Goal: Information Seeking & Learning: Check status

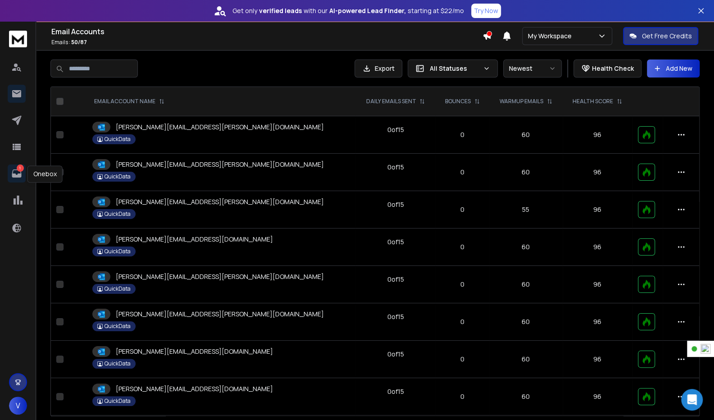
click at [22, 171] on p "1" at bounding box center [20, 167] width 7 height 7
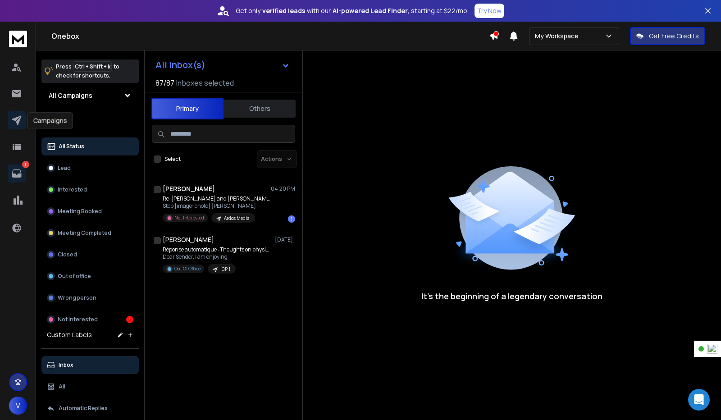
click at [16, 118] on icon at bounding box center [16, 119] width 9 height 9
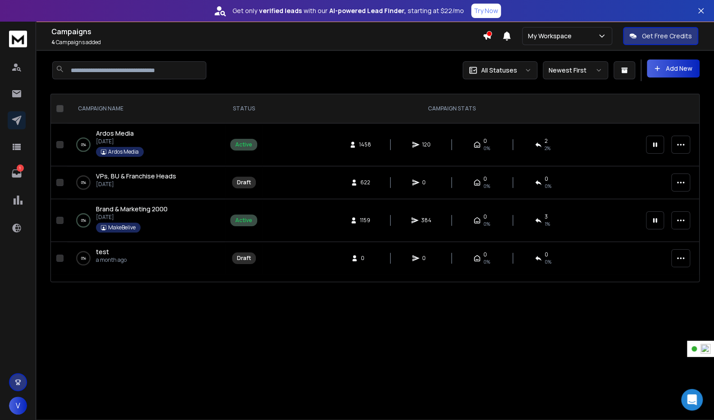
click at [141, 206] on span "Brand & Marketing 2000" at bounding box center [132, 209] width 72 height 9
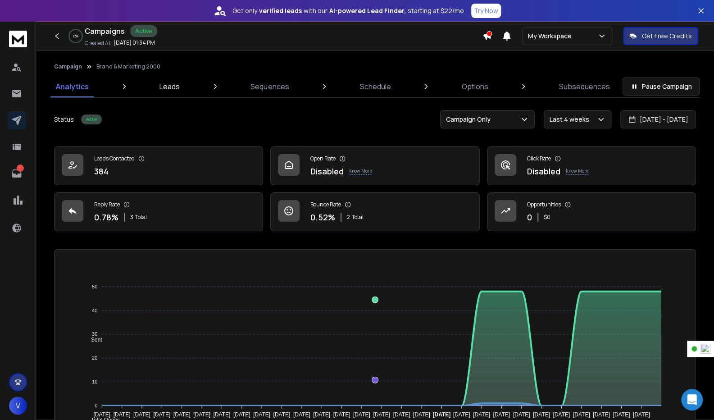
click at [177, 88] on p "Leads" at bounding box center [169, 86] width 20 height 11
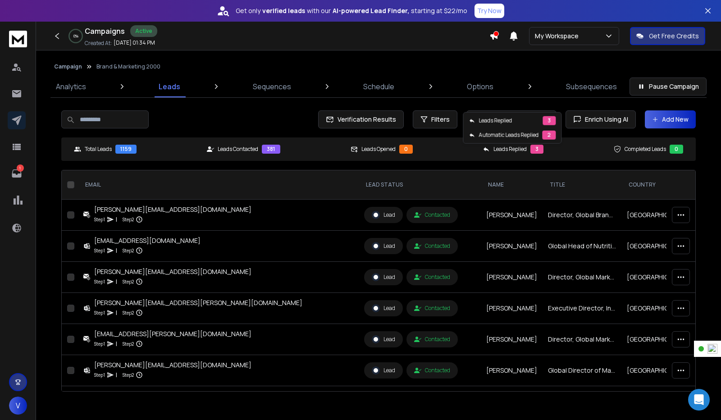
click at [519, 150] on p "Leads Replied" at bounding box center [509, 149] width 33 height 7
click at [714, 159] on div "Campaign Brand & Marketing 2000 Analytics Leads Sequences Schedule Options Subs…" at bounding box center [378, 222] width 685 height 345
